Goal: Communication & Community: Answer question/provide support

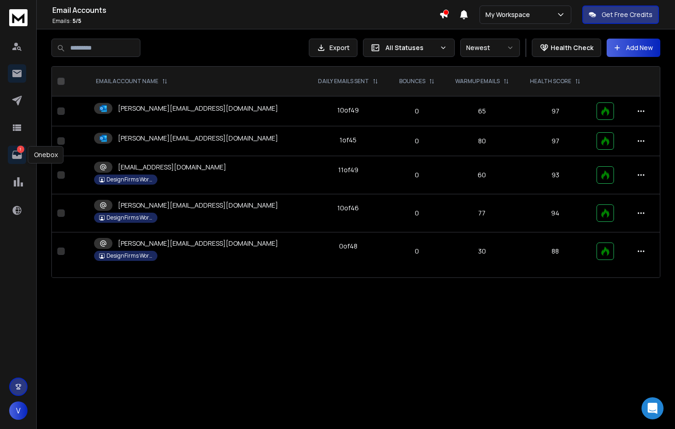
click at [14, 151] on icon at bounding box center [17, 155] width 10 height 8
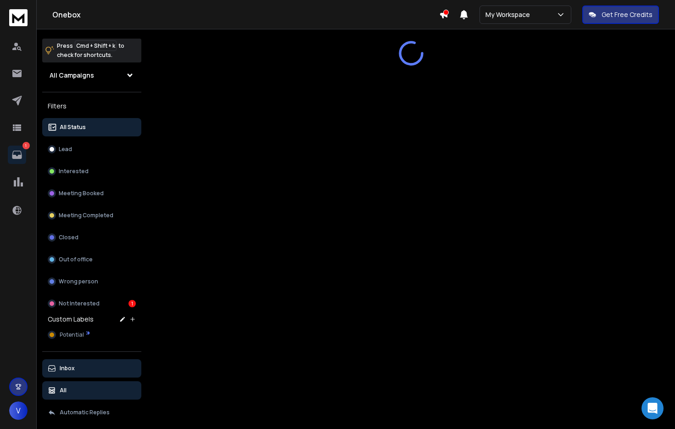
click at [84, 391] on button "All" at bounding box center [91, 390] width 99 height 18
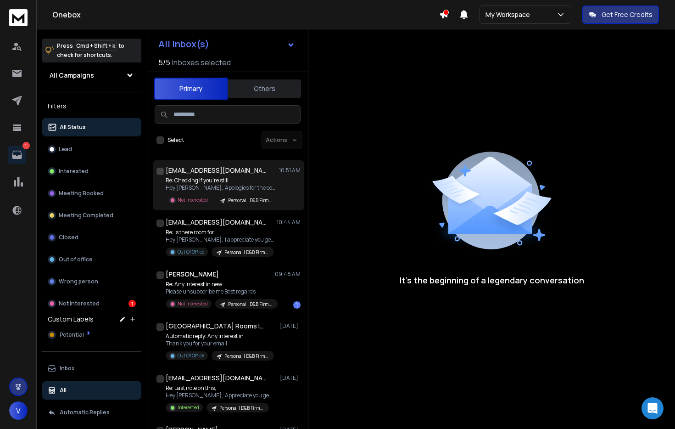
click at [225, 180] on p "Re: Checking if you’re still" at bounding box center [221, 180] width 110 height 7
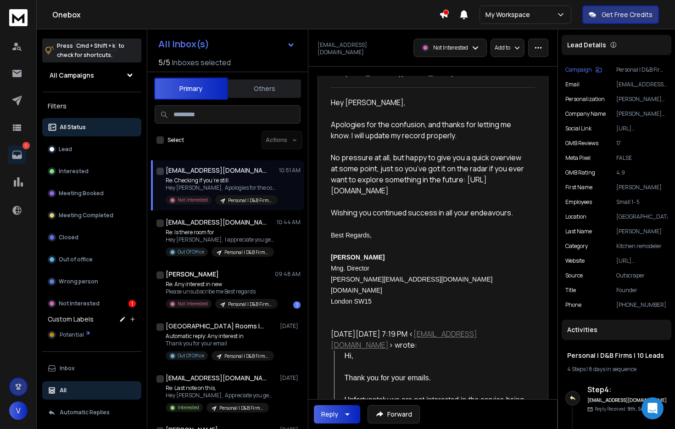
scroll to position [195, 0]
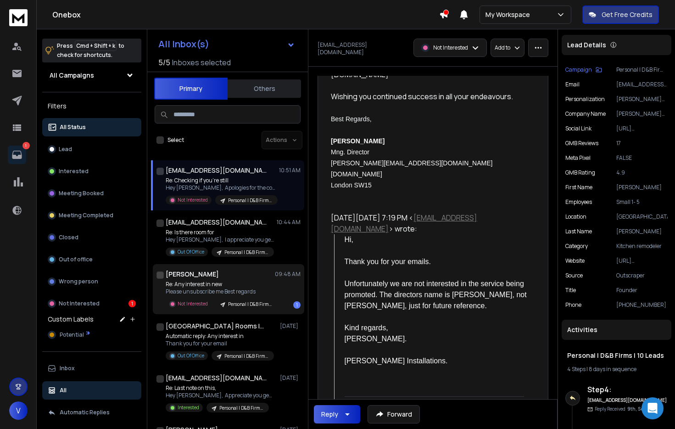
click at [191, 290] on p "Please unsubscribe me Best regards" at bounding box center [221, 291] width 110 height 7
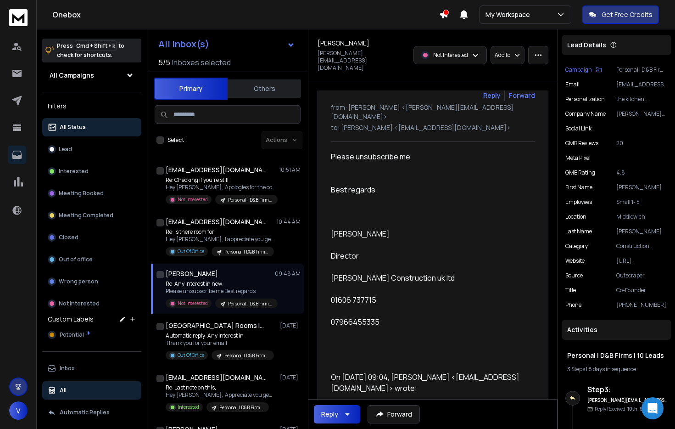
scroll to position [0, 0]
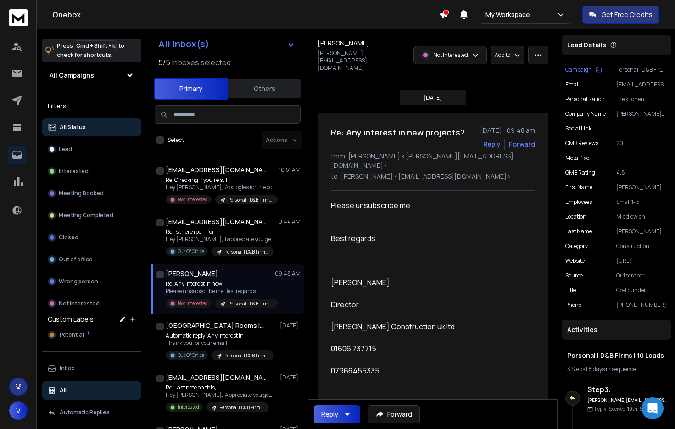
click at [346, 416] on icon "button" at bounding box center [347, 414] width 11 height 11
click at [501, 140] on button "Reply" at bounding box center [492, 144] width 17 height 9
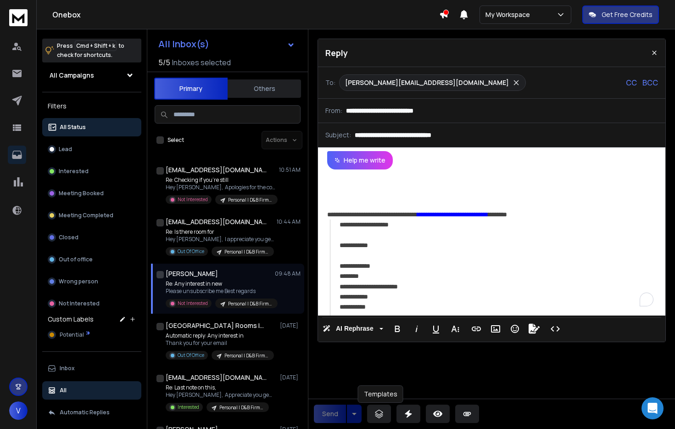
click at [378, 415] on icon at bounding box center [379, 413] width 9 height 9
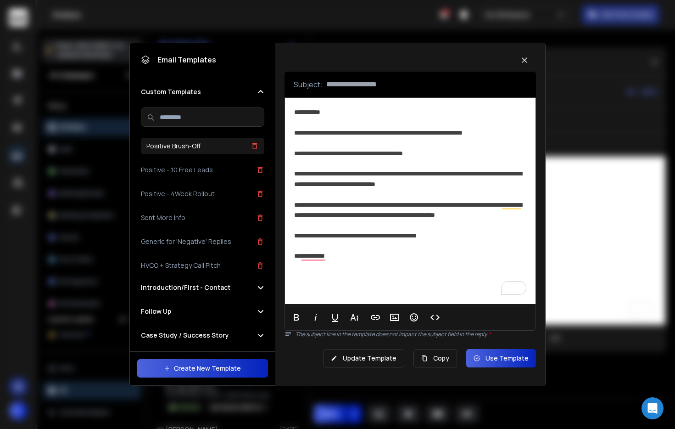
click at [186, 243] on h3 "Generic for 'Negative' Replies" at bounding box center [186, 241] width 90 height 9
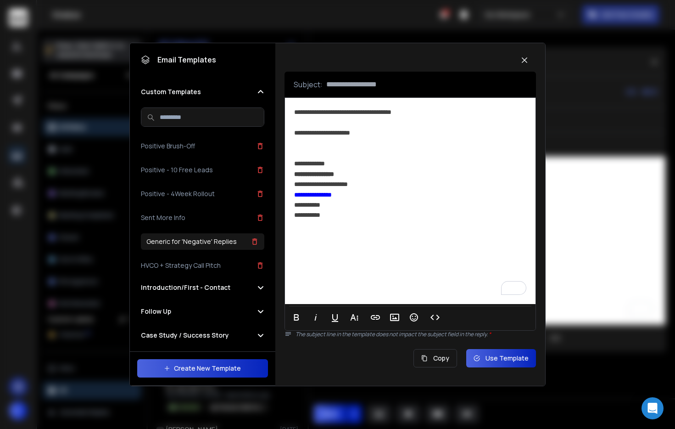
click at [498, 361] on button "Use Template" at bounding box center [502, 358] width 70 height 18
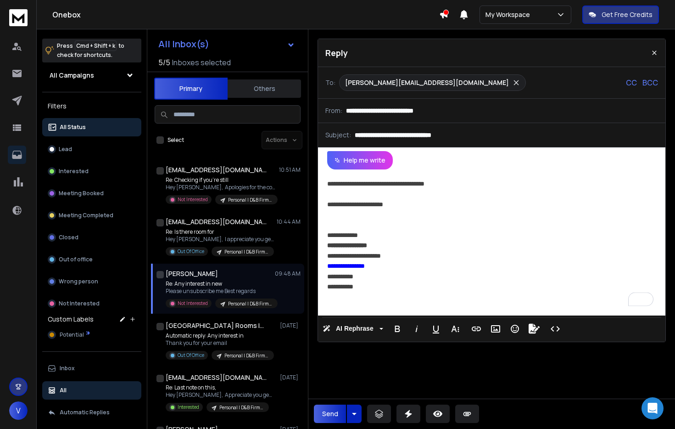
click at [351, 183] on span "**********" at bounding box center [375, 183] width 97 height 6
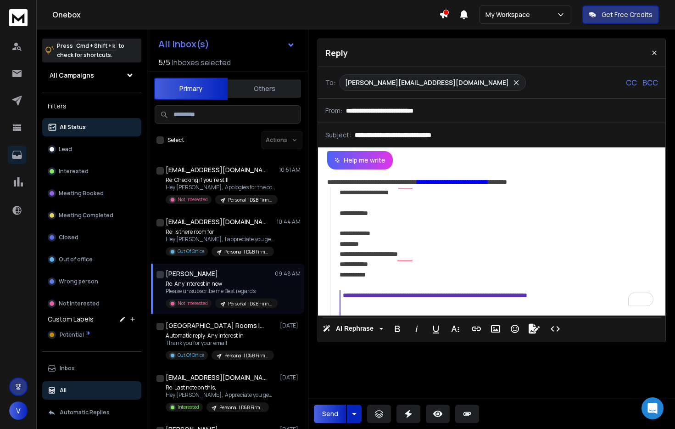
scroll to position [145, 0]
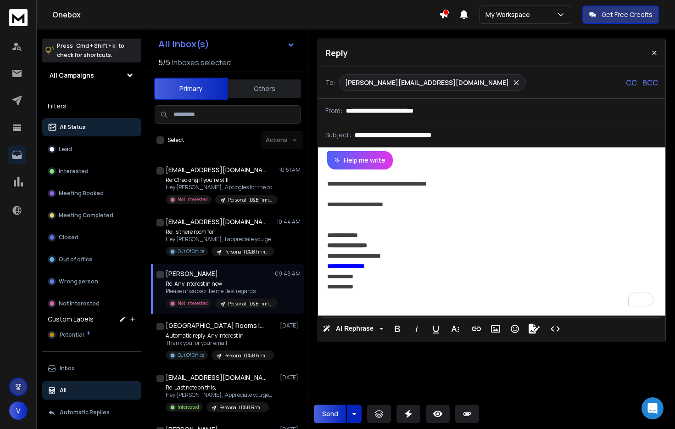
click at [350, 193] on div "To enrich screen reader interactions, please activate Accessibility in Grammarl…" at bounding box center [490, 194] width 326 height 10
click at [455, 185] on div "**********" at bounding box center [490, 184] width 326 height 10
click at [514, 196] on div "**********" at bounding box center [490, 194] width 326 height 10
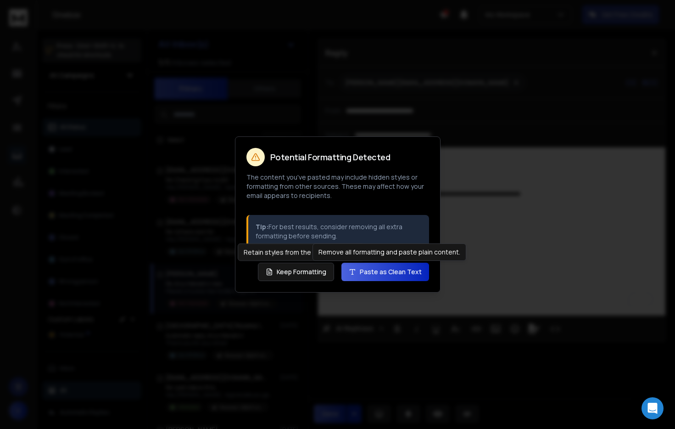
click at [401, 271] on button "Paste as Clean Text" at bounding box center [386, 272] width 88 height 18
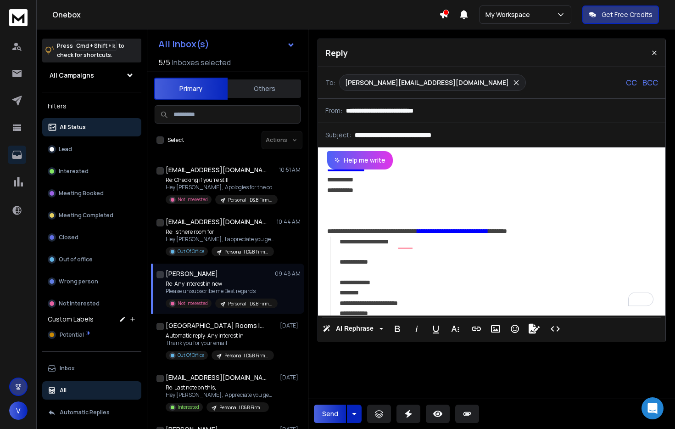
scroll to position [116, 0]
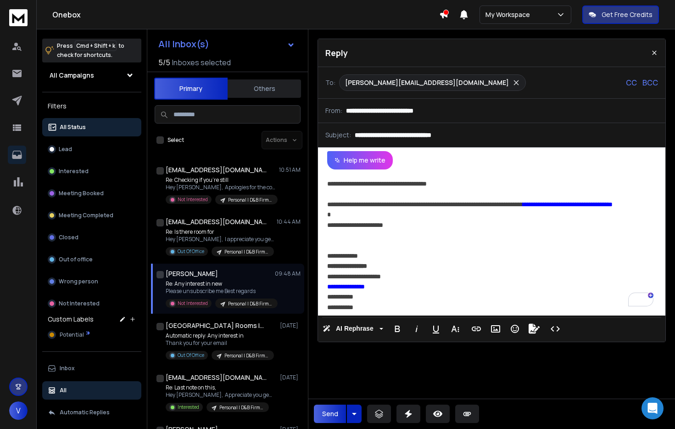
click at [328, 413] on button "Send" at bounding box center [330, 414] width 32 height 18
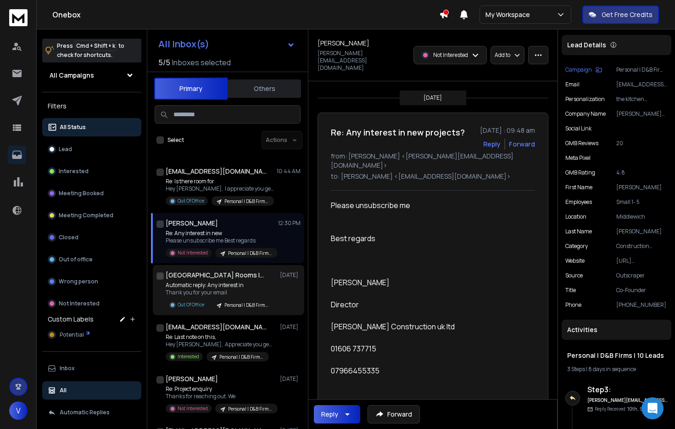
scroll to position [0, 0]
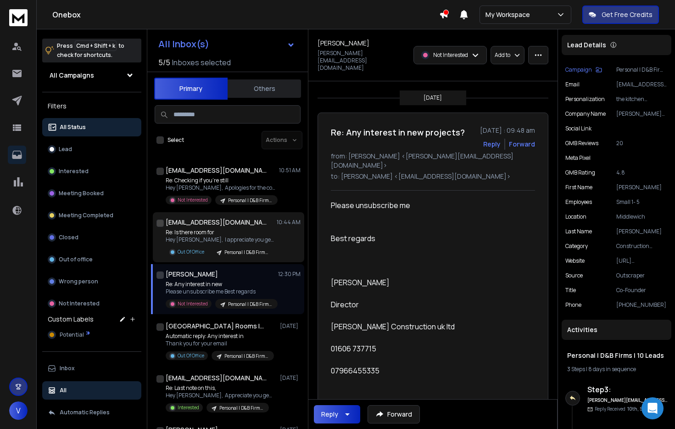
click at [241, 231] on p "Re: Is there room for" at bounding box center [221, 232] width 110 height 7
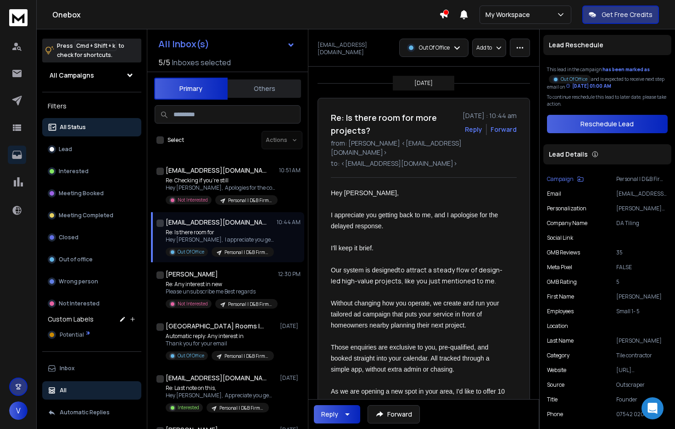
click at [490, 46] on div "Add to" at bounding box center [489, 47] width 33 height 17
click at [501, 67] on div "Subsequence" at bounding box center [500, 68] width 54 height 9
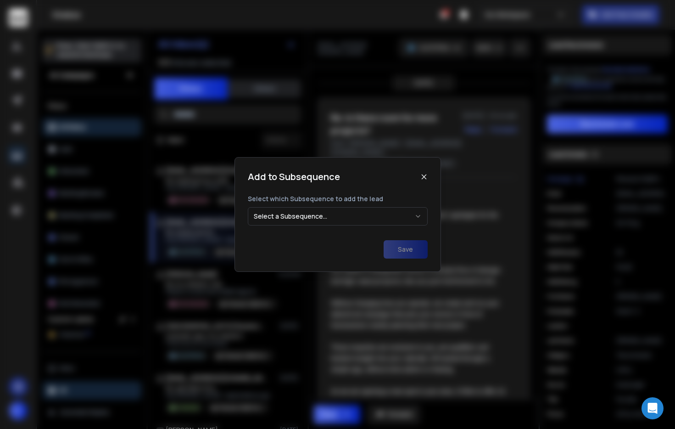
click at [340, 225] on body "Get only verified leads with our AI-powered Lead Finder, starting at $22/mo Try…" at bounding box center [337, 214] width 675 height 429
click at [404, 247] on button "Save" at bounding box center [406, 249] width 44 height 18
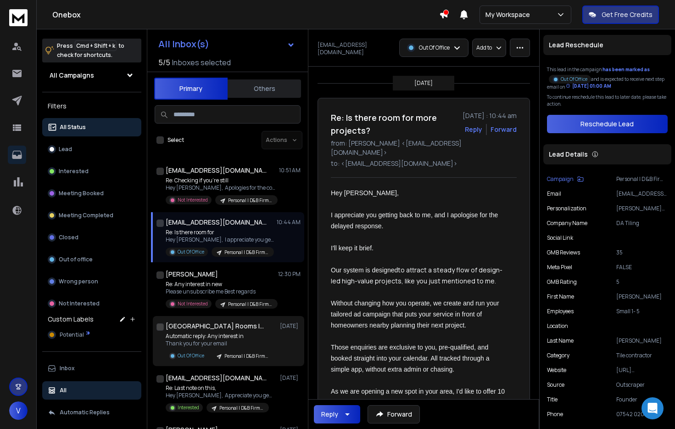
click at [241, 336] on p "Automatic reply: Any interest in" at bounding box center [220, 335] width 108 height 7
